Goal: Task Accomplishment & Management: Manage account settings

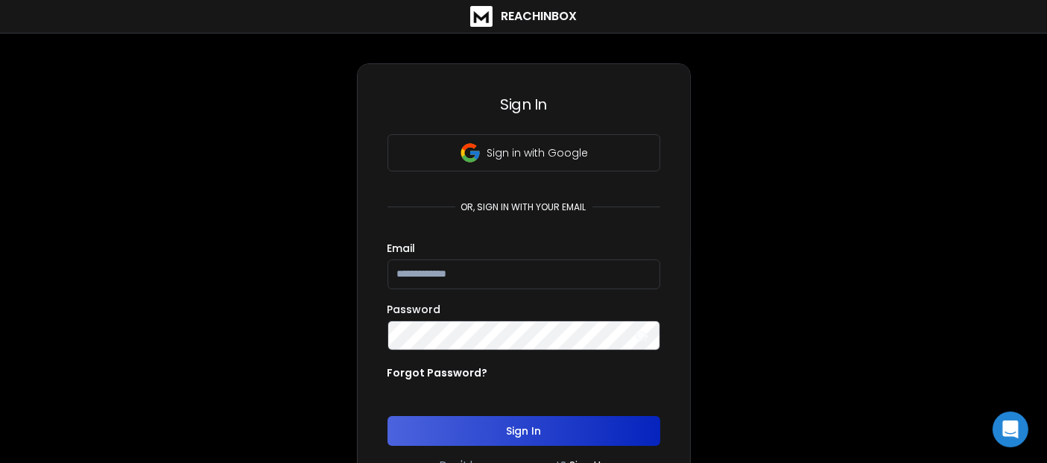
type input "**********"
click at [519, 416] on button "Sign In" at bounding box center [523, 431] width 273 height 30
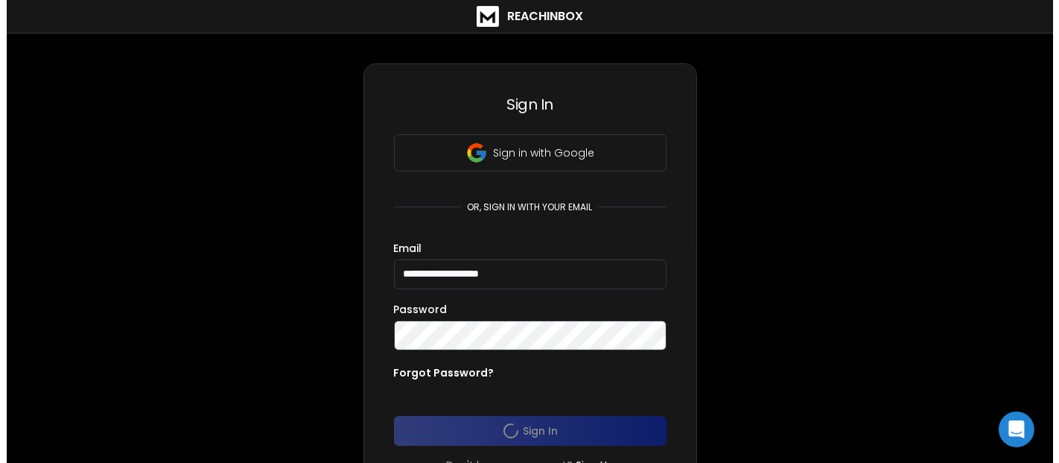
scroll to position [23, 0]
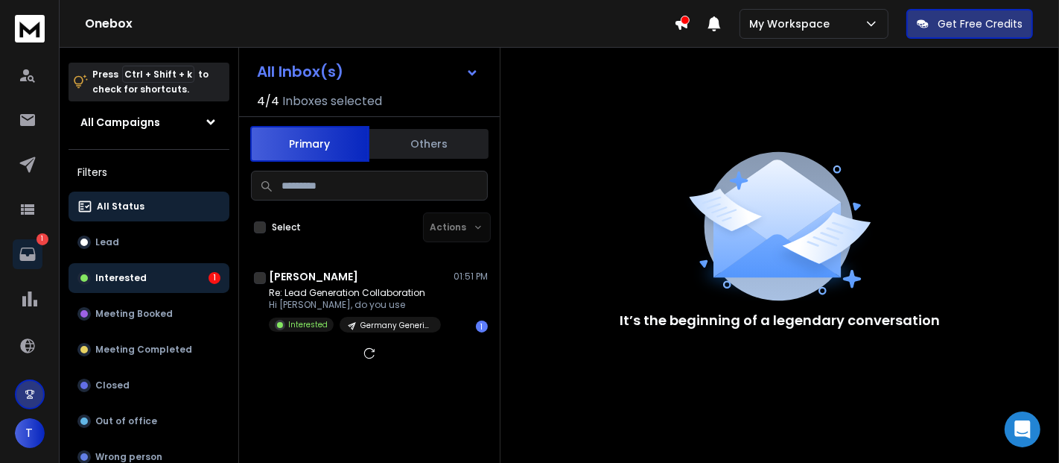
click at [147, 274] on button "Interested 1" at bounding box center [149, 278] width 161 height 30
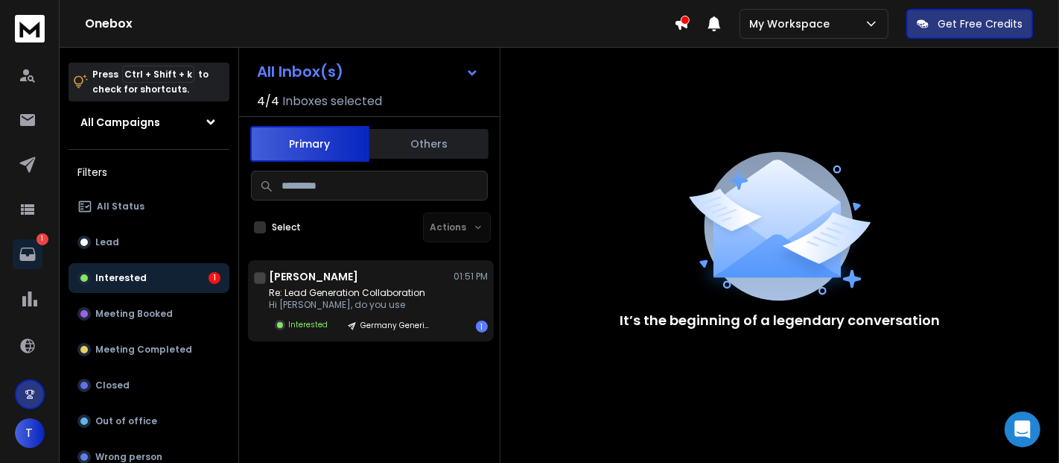
click at [312, 284] on div "[PERSON_NAME] 01:51 PM Re: Lead Generation Collaboration Hi [PERSON_NAME], do y…" at bounding box center [378, 300] width 219 height 63
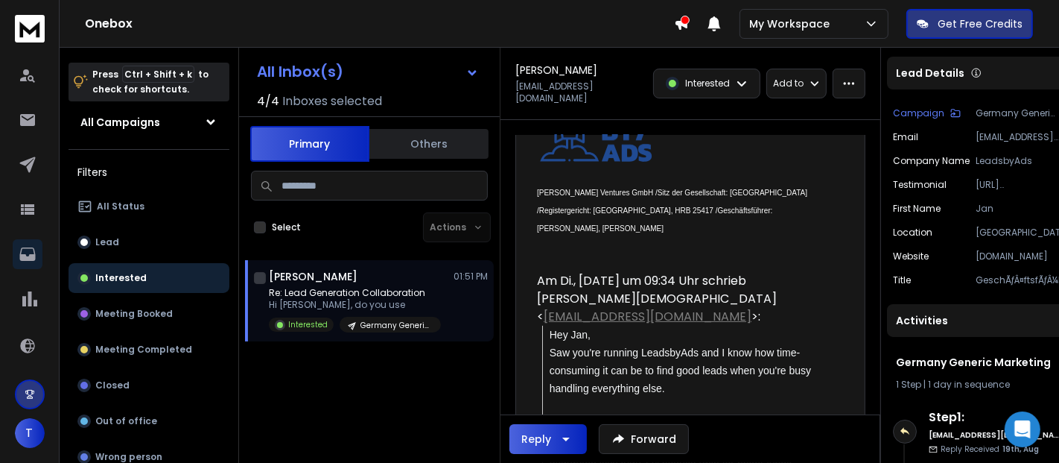
scroll to position [39, 0]
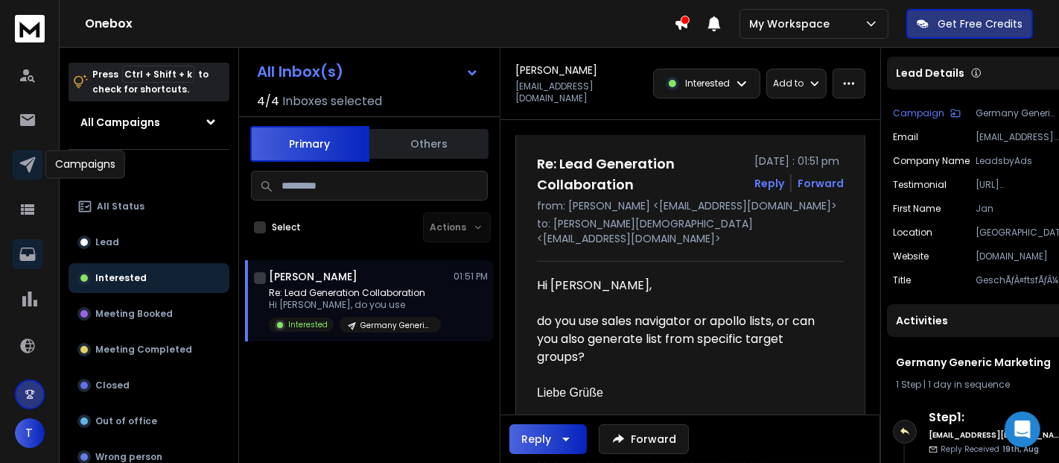
click at [30, 161] on icon at bounding box center [27, 164] width 16 height 16
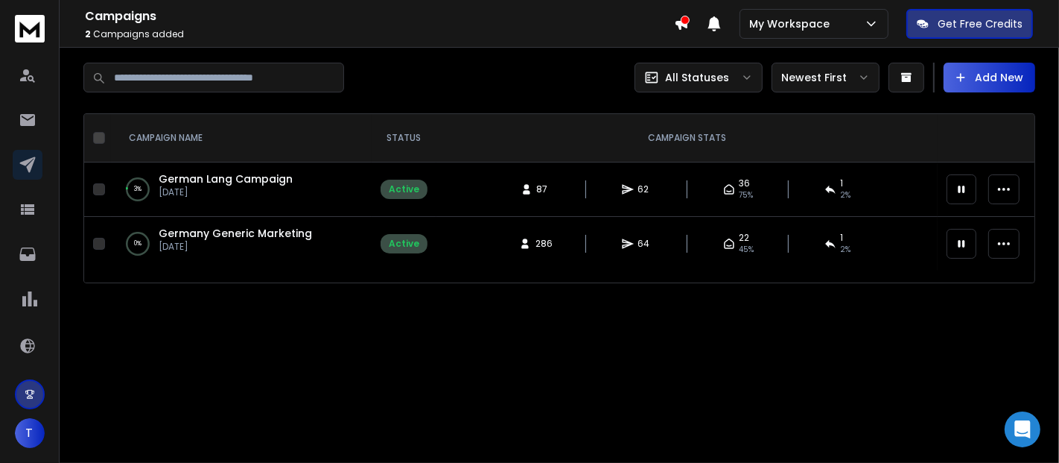
click at [456, 199] on div "87 62 36 75 % 1 2 %" at bounding box center [686, 189] width 483 height 24
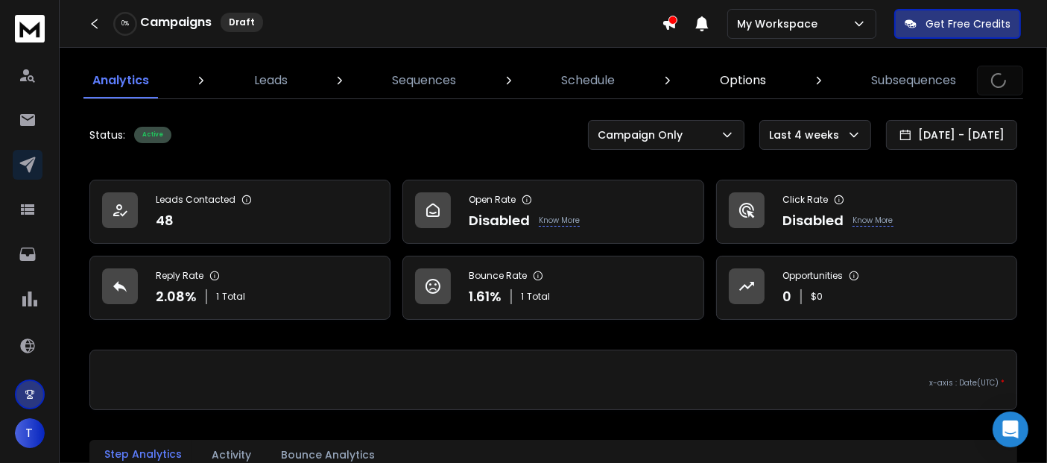
click at [747, 87] on p "Options" at bounding box center [743, 81] width 46 height 18
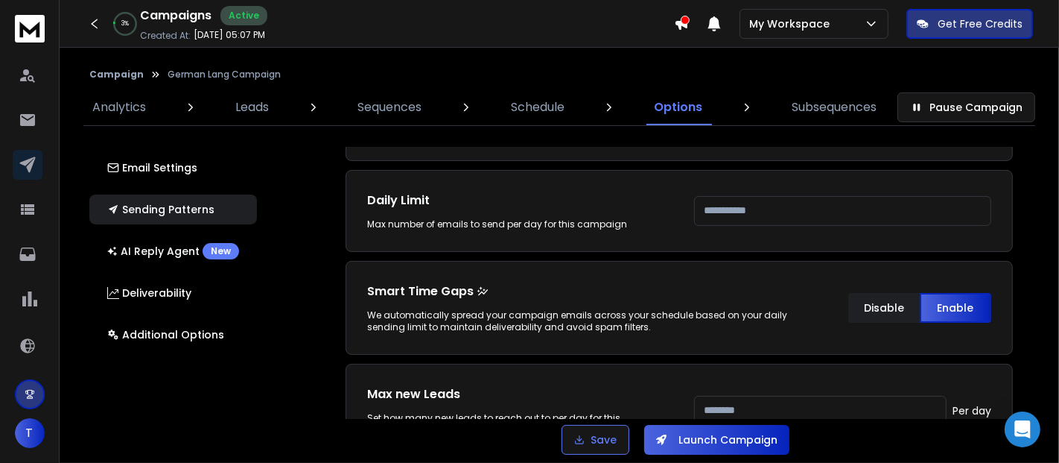
scroll to position [496, 0]
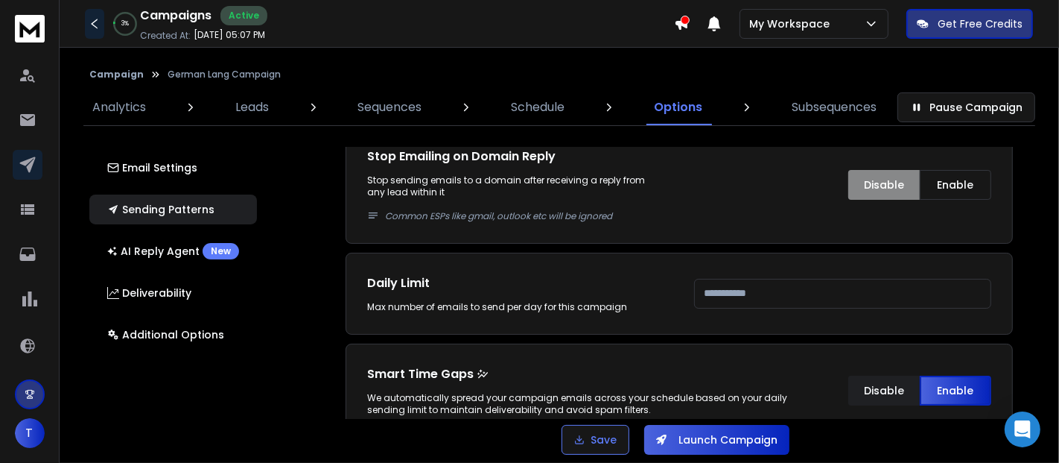
click at [95, 22] on icon at bounding box center [94, 23] width 13 height 13
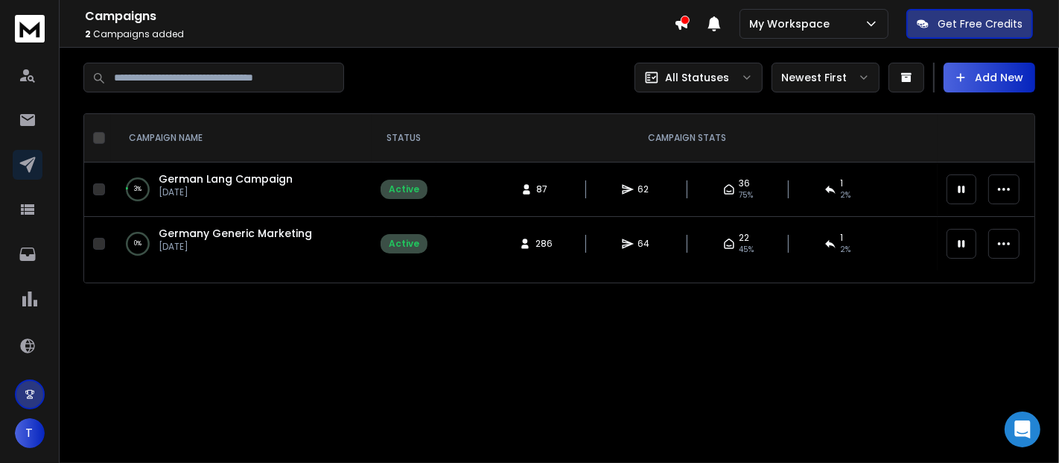
click at [457, 244] on div "286 64 22 45 % 1 2 %" at bounding box center [686, 244] width 483 height 24
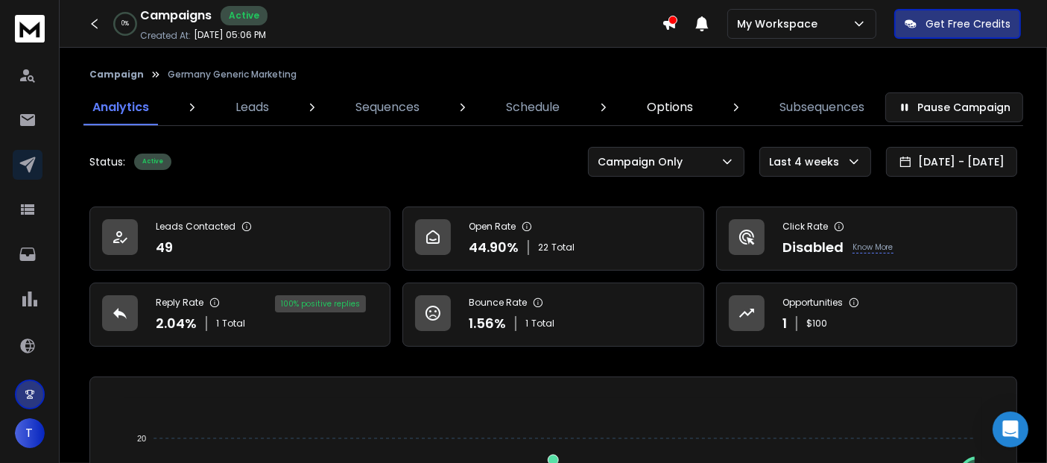
click at [661, 114] on p "Options" at bounding box center [670, 107] width 46 height 18
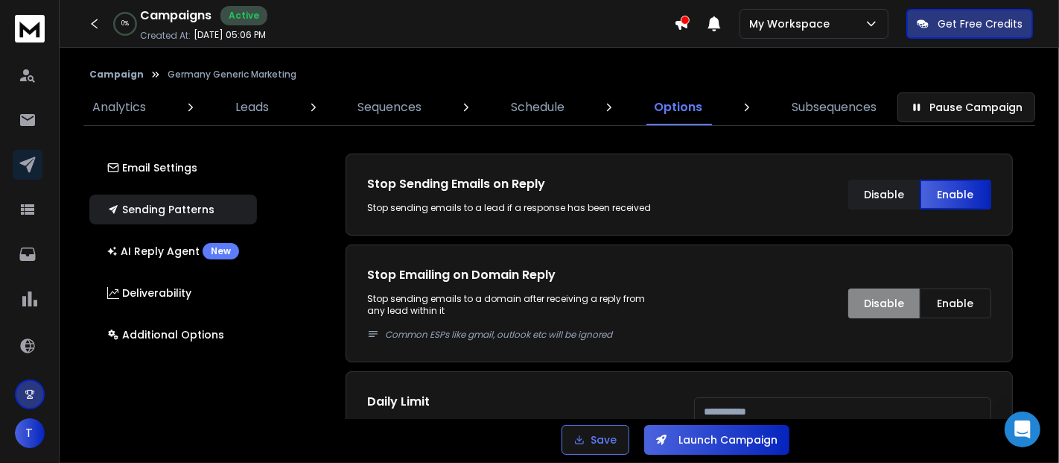
scroll to position [413, 0]
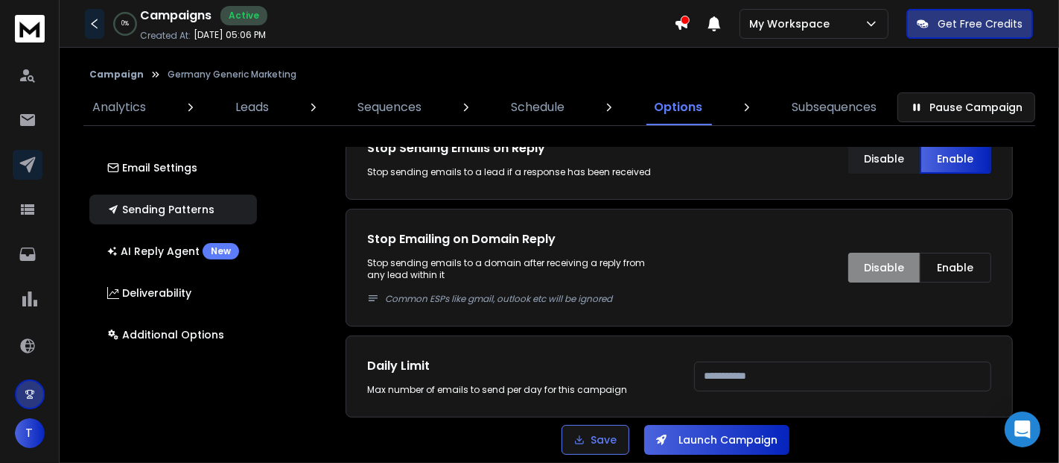
click at [95, 28] on icon at bounding box center [94, 23] width 13 height 13
